Goal: Task Accomplishment & Management: Manage account settings

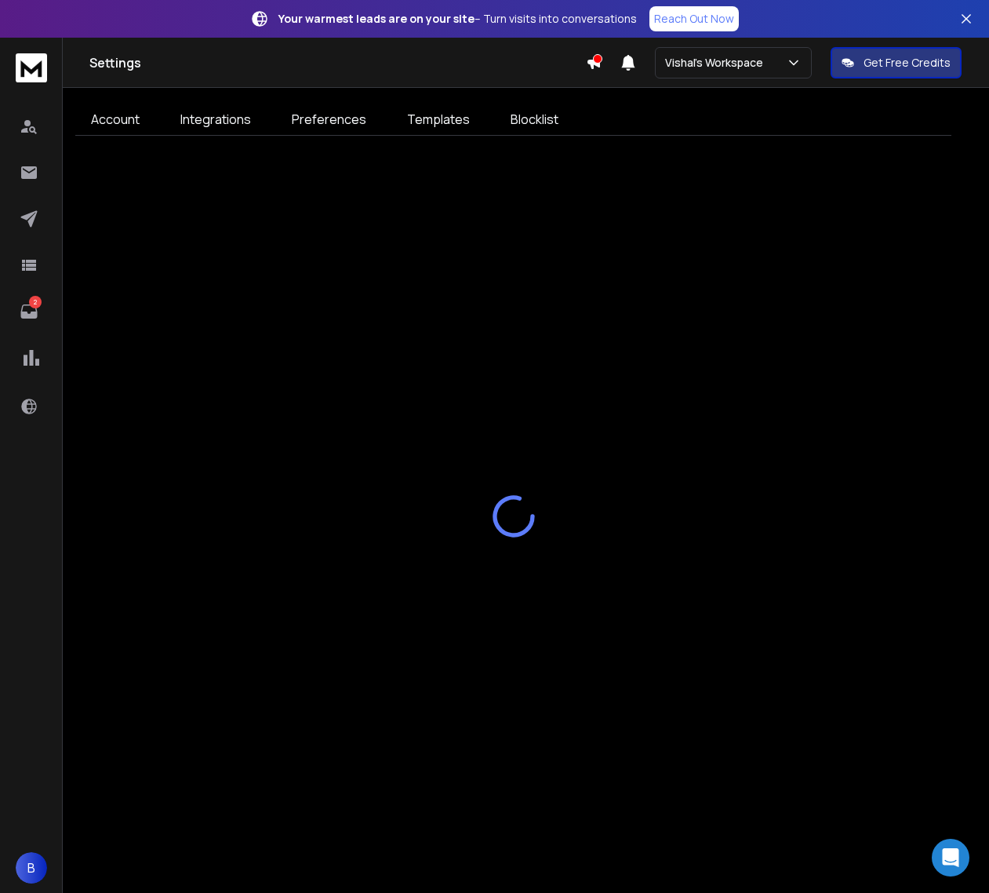
click at [49, 879] on div "2 B" at bounding box center [31, 468] width 63 height 861
click at [45, 868] on span "B" at bounding box center [31, 867] width 31 height 31
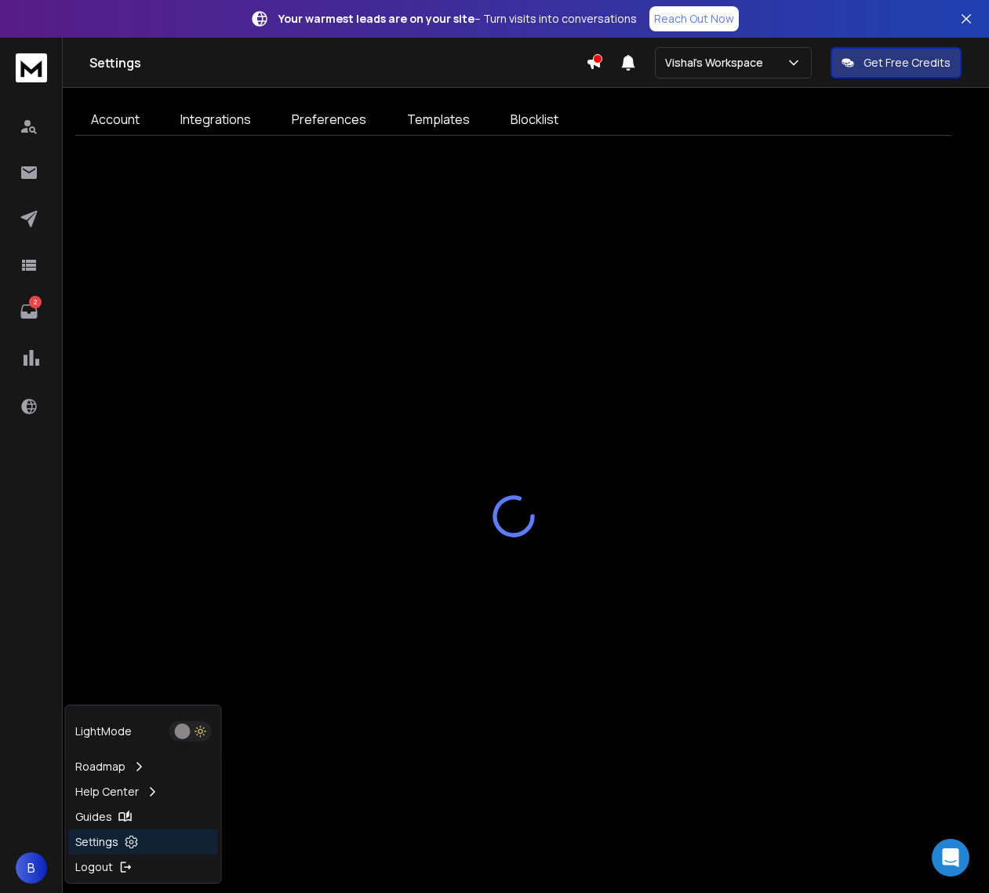
click at [111, 839] on p "Settings" at bounding box center [96, 842] width 43 height 16
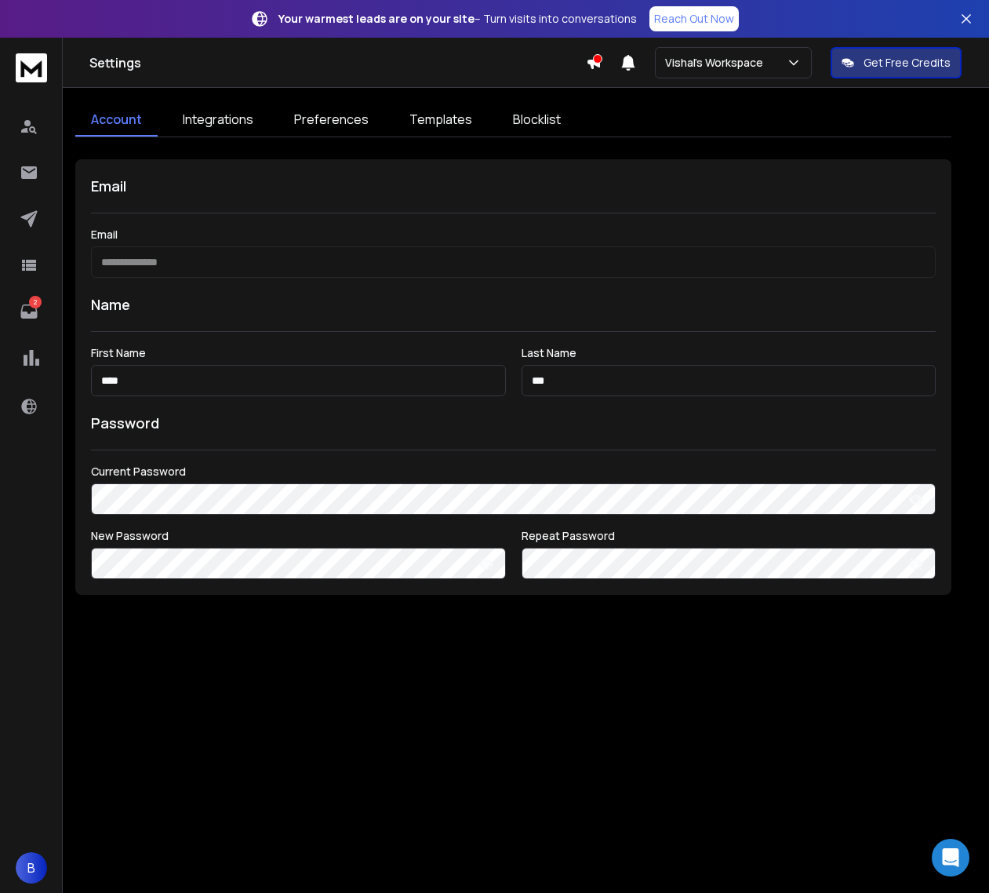
click at [214, 125] on link "Integrations" at bounding box center [218, 120] width 102 height 33
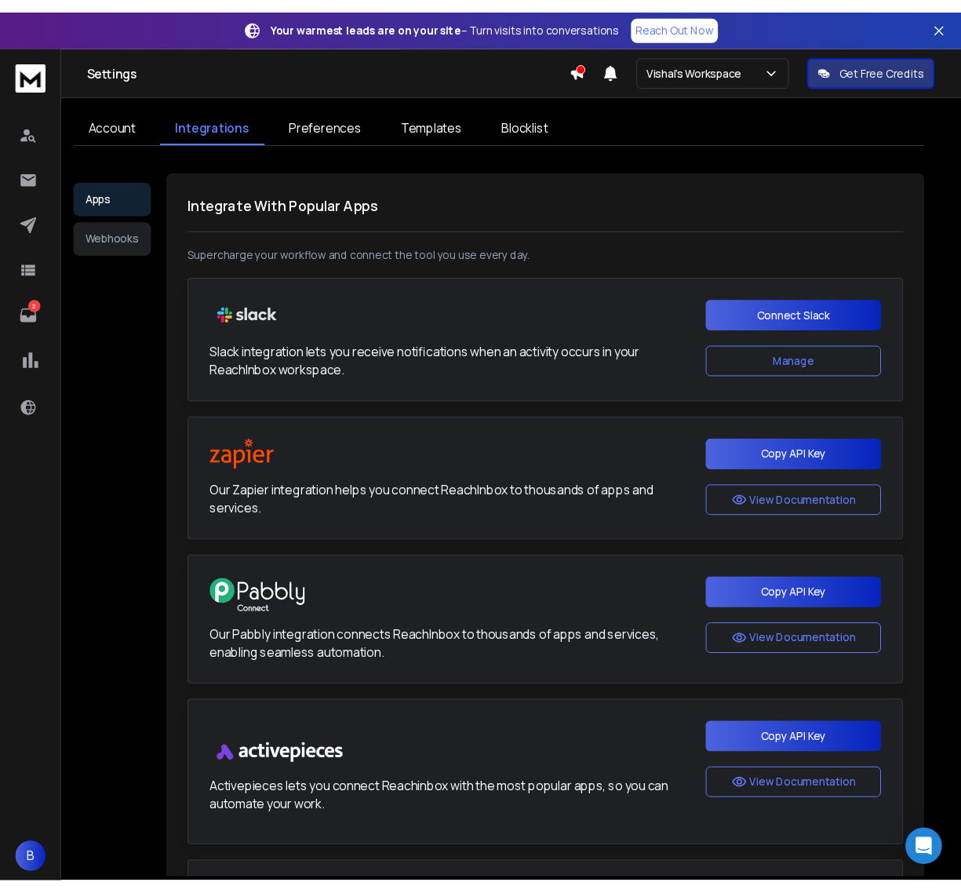
scroll to position [129, 0]
